Goal: Navigation & Orientation: Find specific page/section

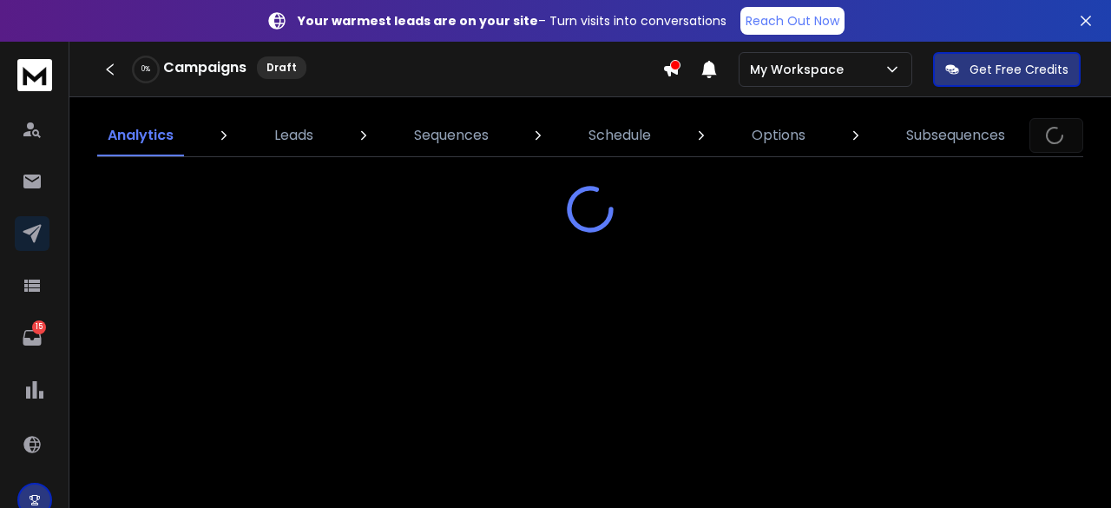
click at [1086, 23] on icon at bounding box center [1086, 21] width 16 height 16
